Goal: Task Accomplishment & Management: Use online tool/utility

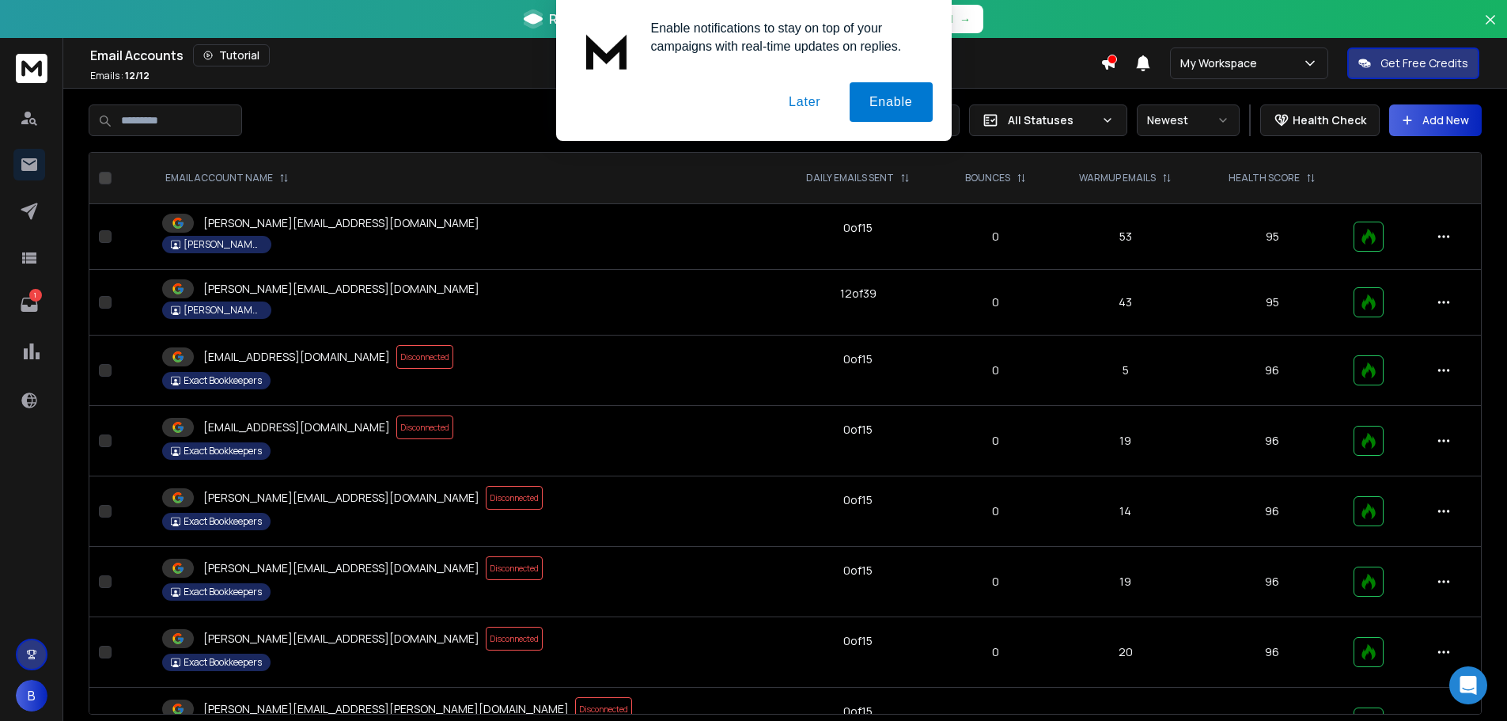
click at [799, 107] on button "Later" at bounding box center [804, 102] width 71 height 40
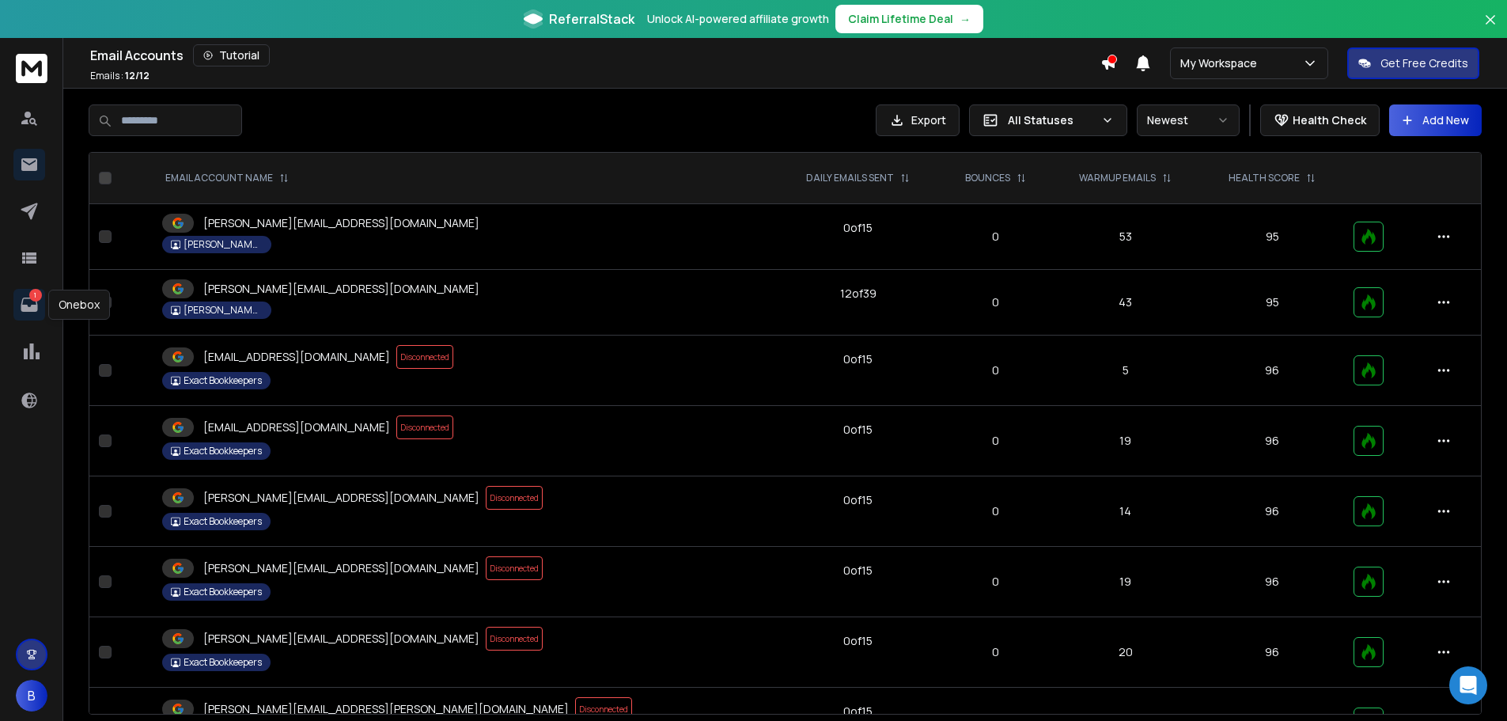
click at [27, 294] on link "1" at bounding box center [29, 305] width 32 height 32
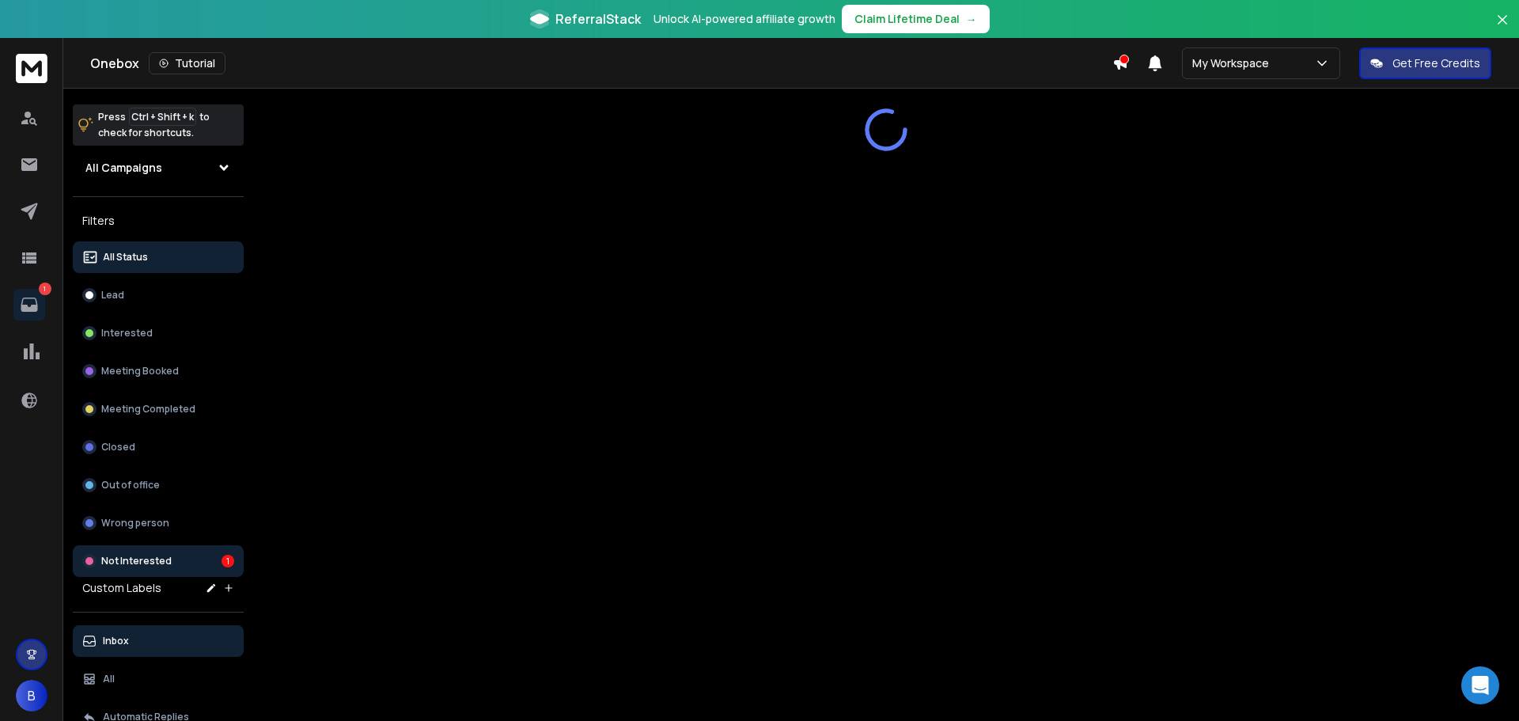
click at [165, 562] on p "Not Interested" at bounding box center [136, 561] width 70 height 13
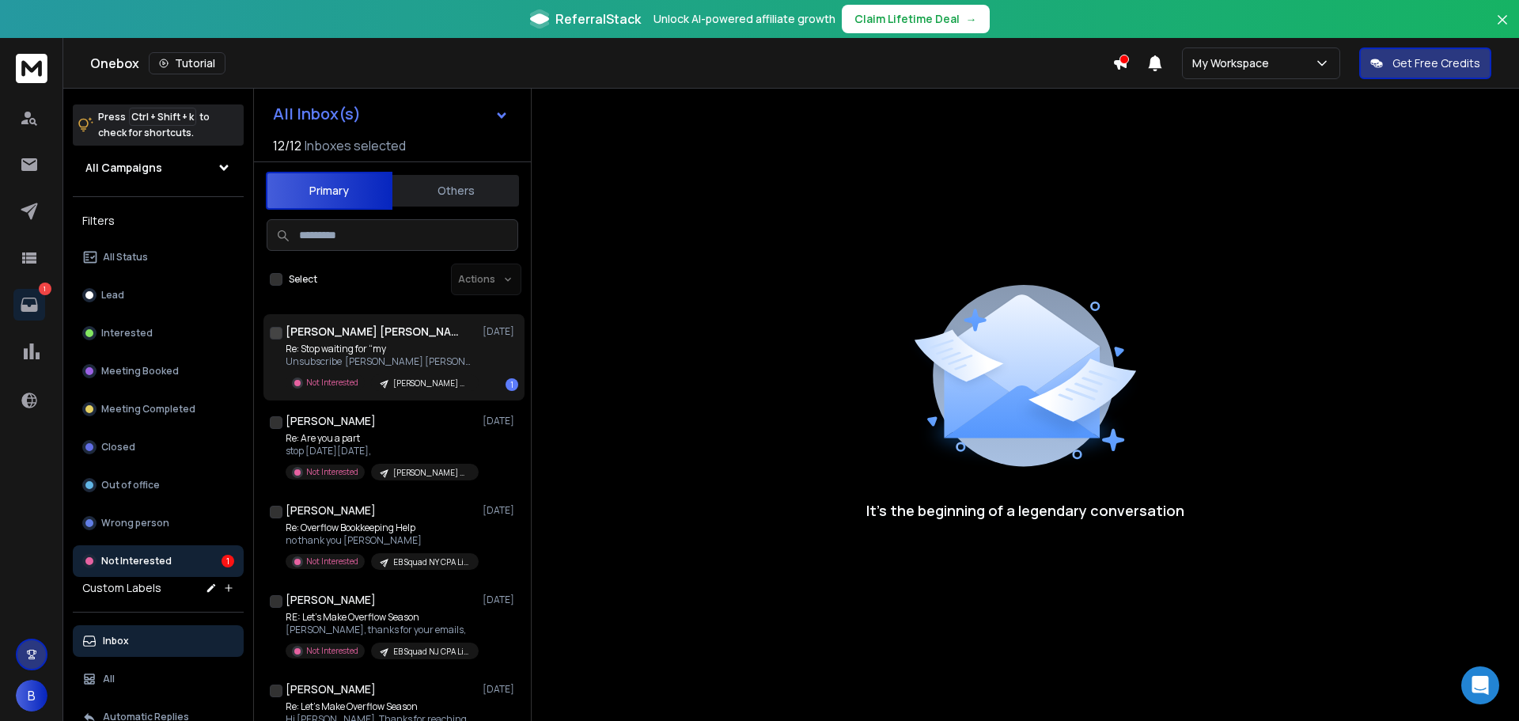
click at [397, 351] on p "Re: Stop waiting for “my" at bounding box center [381, 349] width 190 height 13
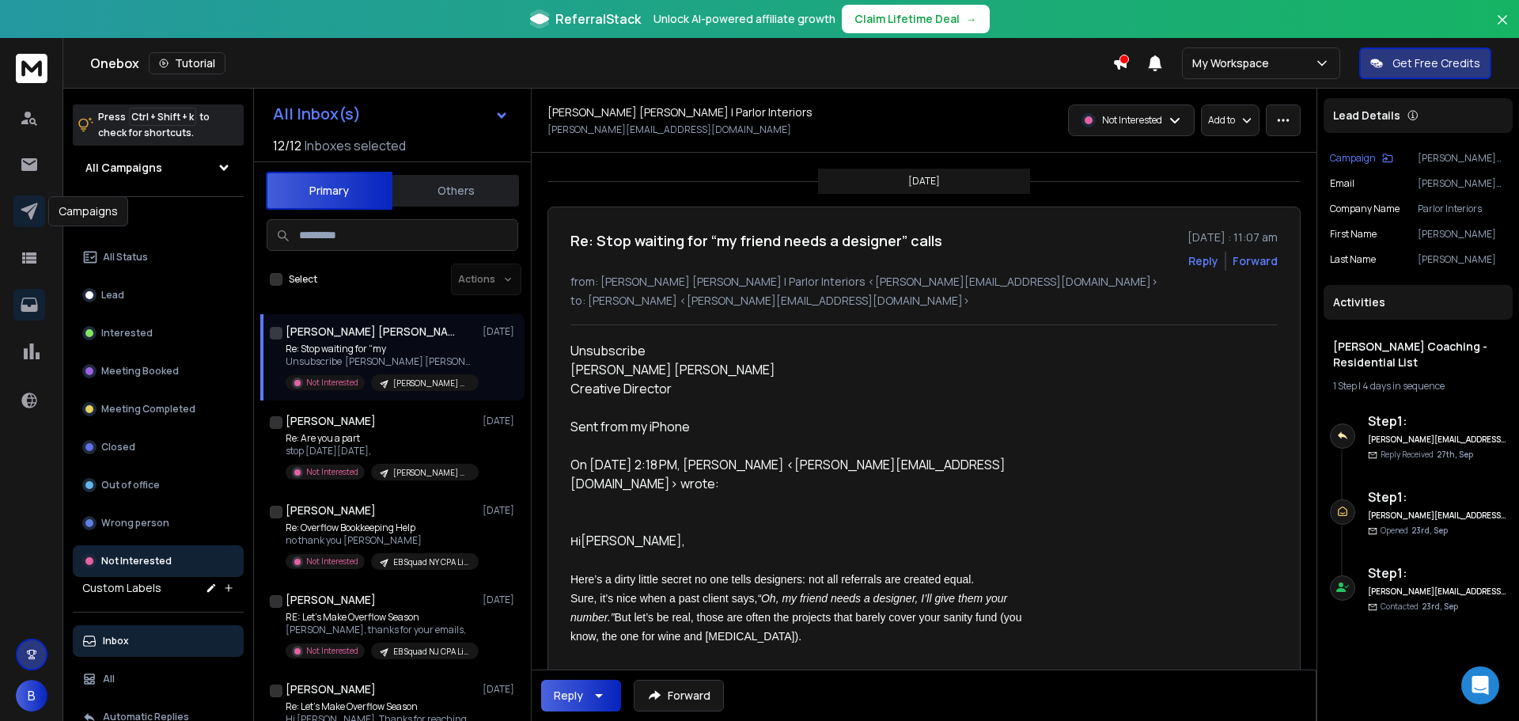
click at [36, 205] on icon at bounding box center [29, 211] width 17 height 17
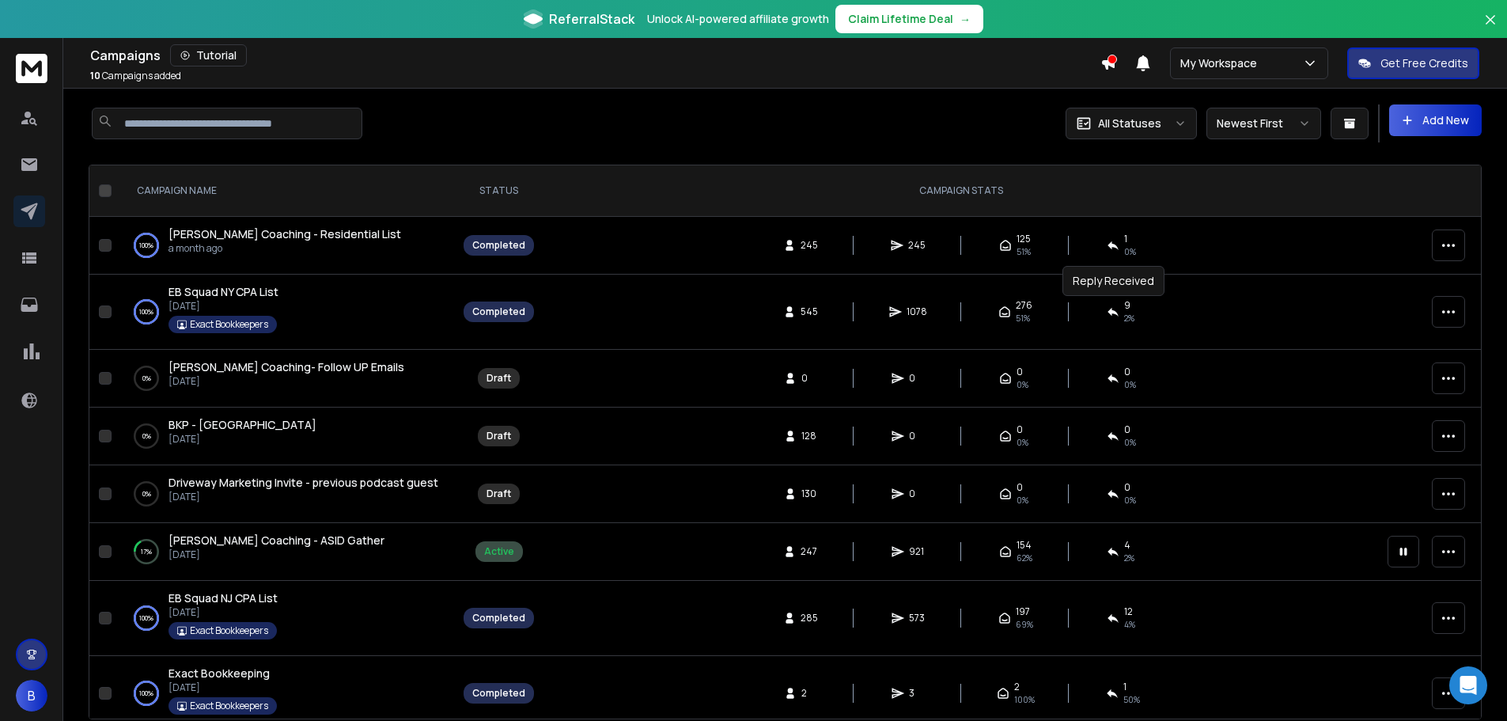
click at [1106, 309] on icon at bounding box center [1113, 312] width 14 height 14
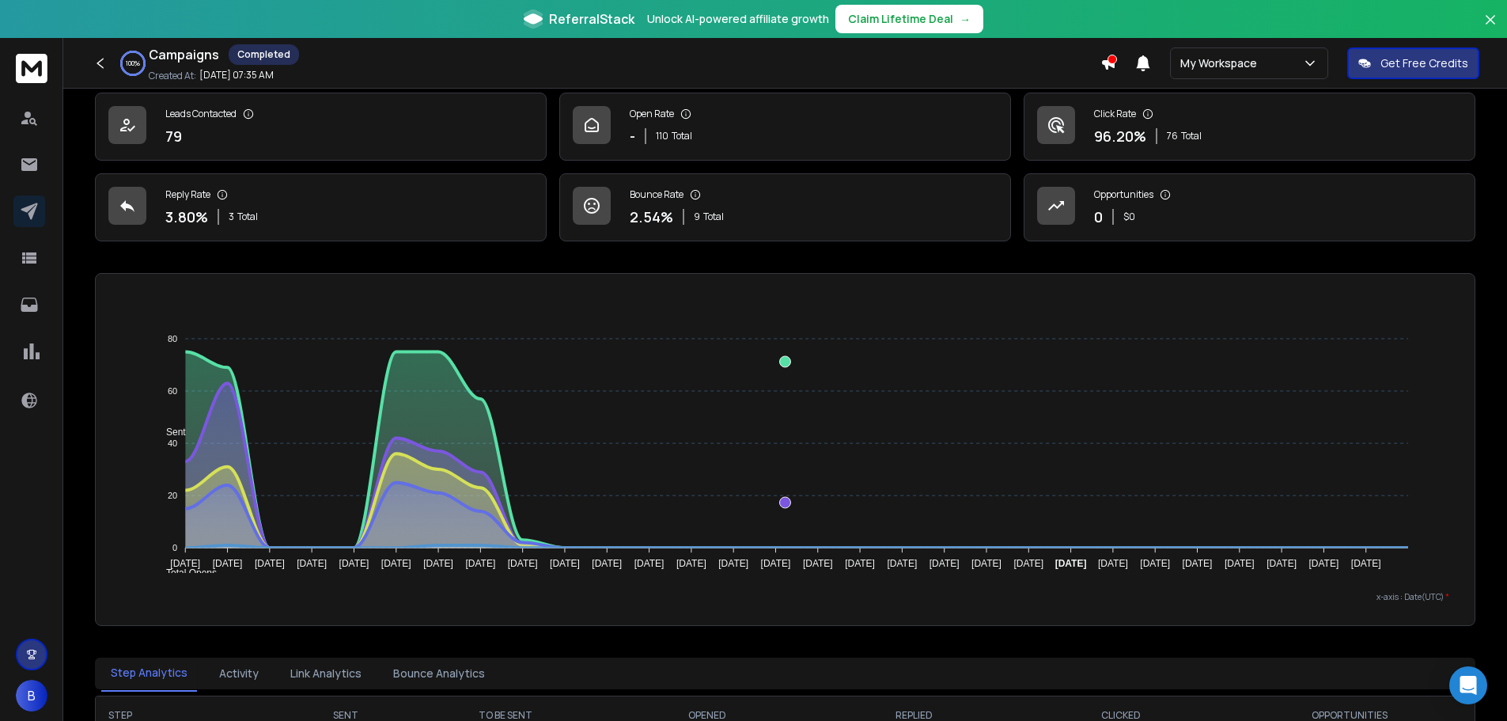
scroll to position [110, 0]
